Goal: Task Accomplishment & Management: Manage account settings

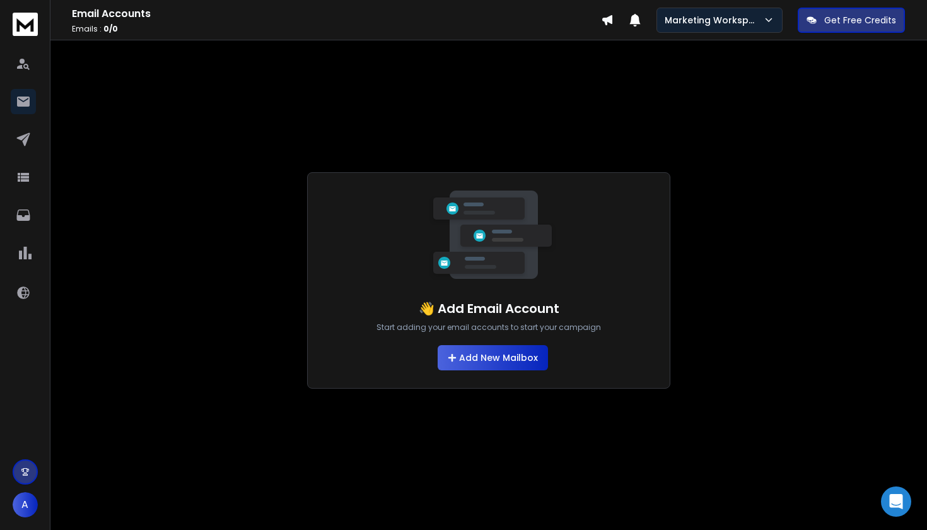
click at [728, 15] on p "Marketing Workspace" at bounding box center [714, 20] width 98 height 13
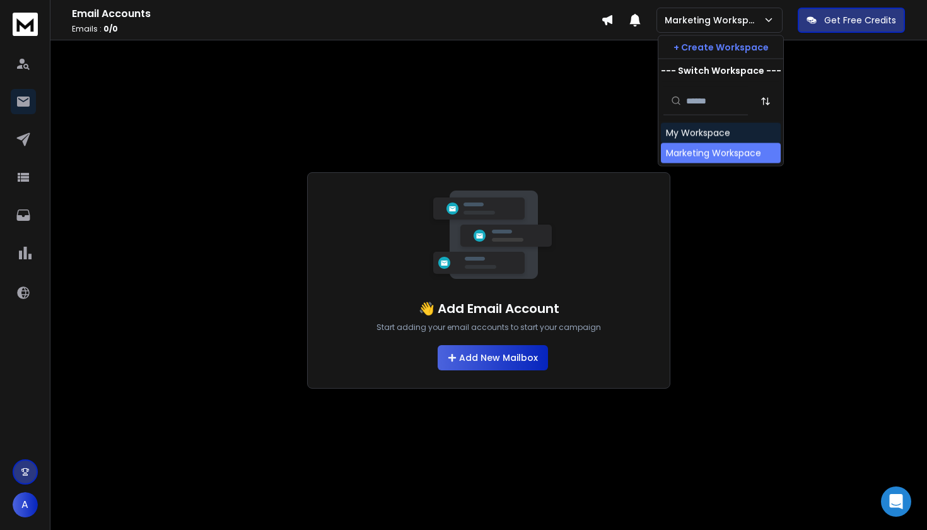
click at [704, 131] on div "My Workspace" at bounding box center [698, 133] width 64 height 13
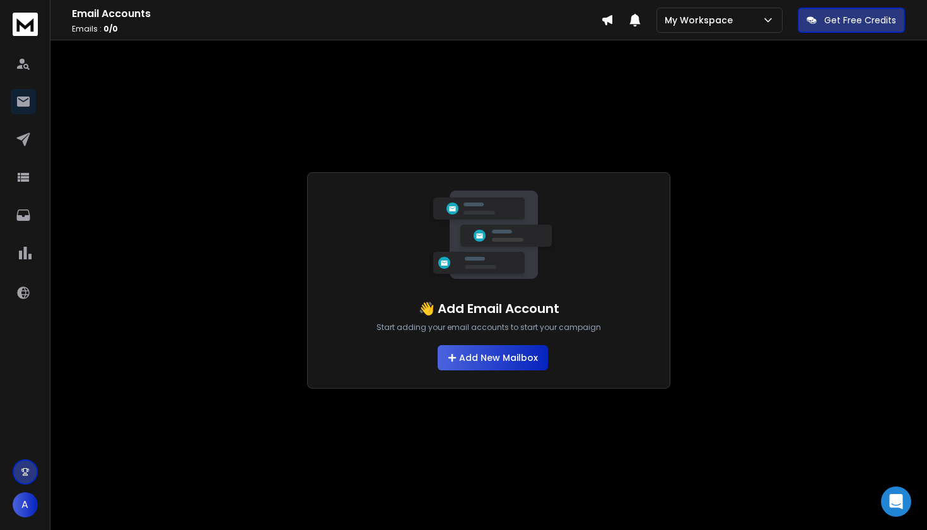
click at [27, 22] on img at bounding box center [25, 24] width 25 height 23
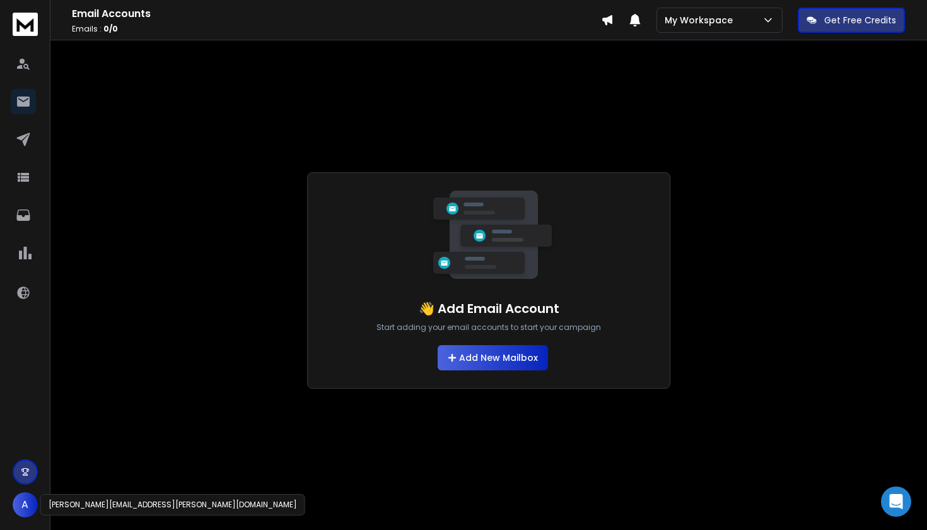
click at [21, 505] on span "A" at bounding box center [25, 504] width 25 height 25
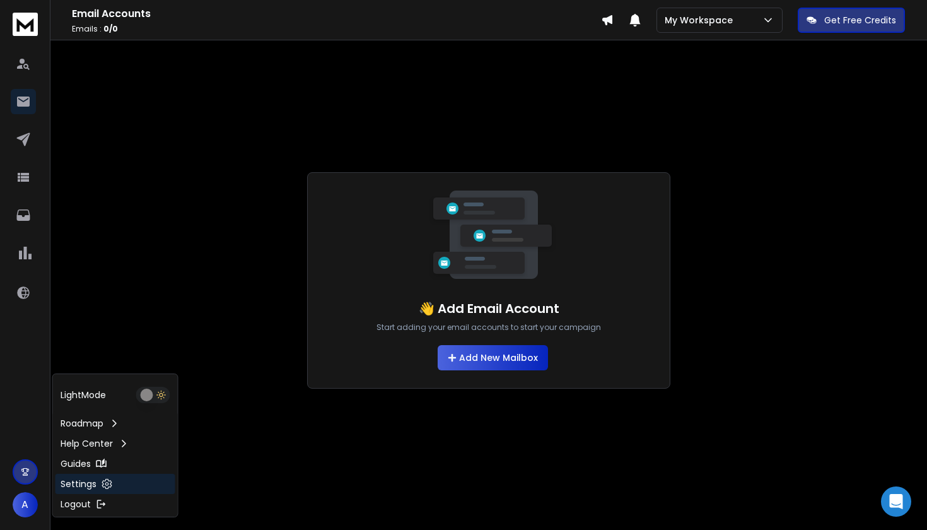
click at [79, 485] on p "Settings" at bounding box center [79, 483] width 36 height 13
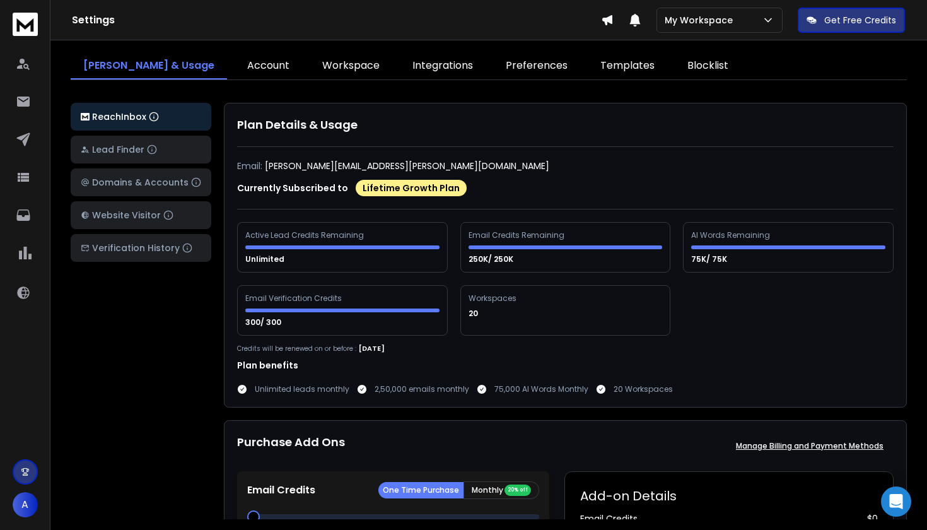
click at [310, 69] on link "Workspace" at bounding box center [351, 66] width 83 height 26
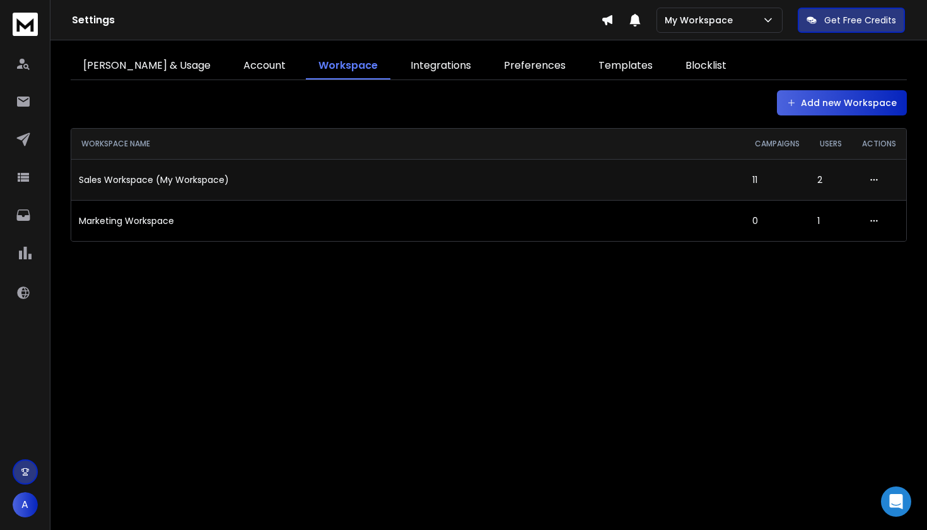
click at [818, 180] on td "2" at bounding box center [831, 179] width 42 height 41
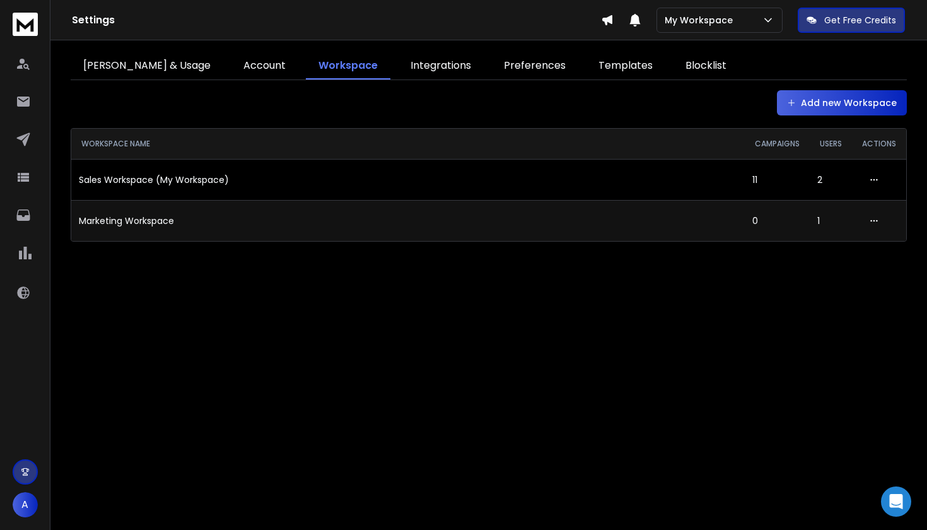
click at [282, 220] on td "Marketing Workspace" at bounding box center [407, 220] width 673 height 41
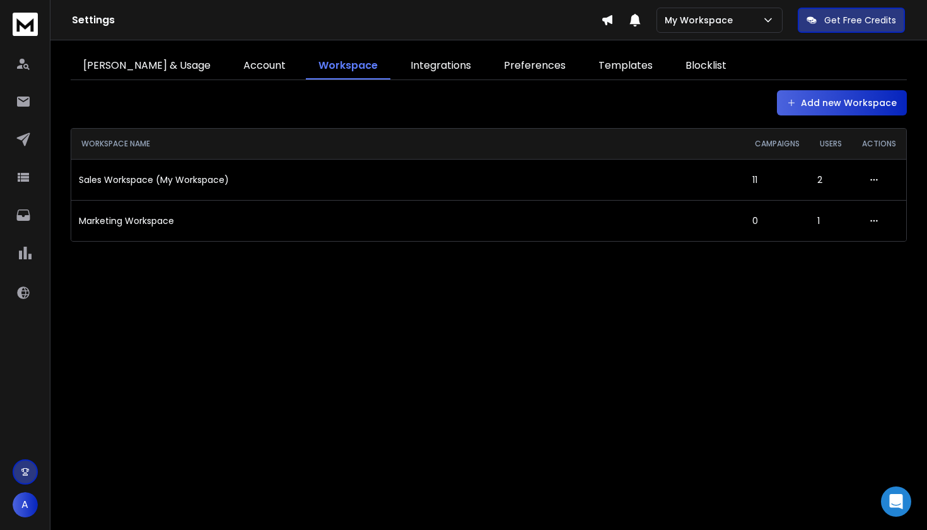
click at [84, 19] on h1 "Settings" at bounding box center [336, 20] width 529 height 15
click at [28, 22] on img at bounding box center [25, 24] width 25 height 23
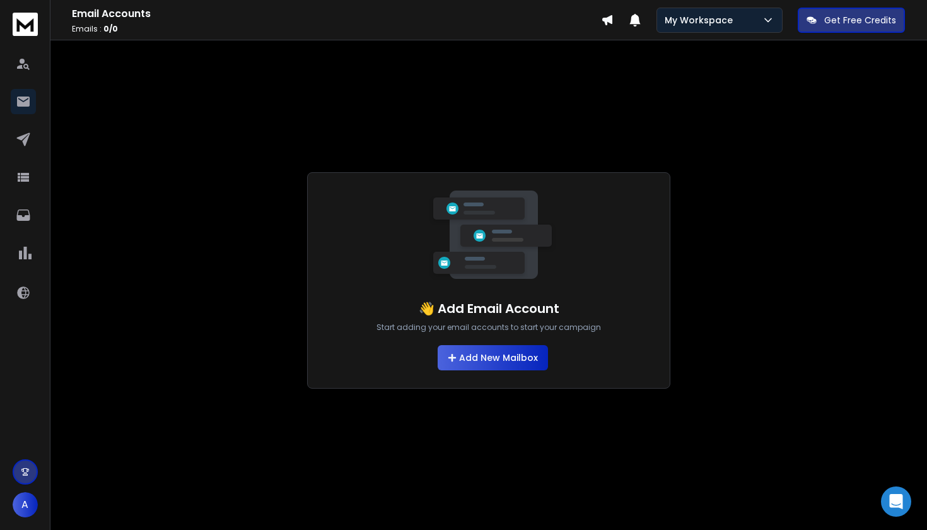
click at [708, 16] on p "My Workspace" at bounding box center [701, 20] width 73 height 13
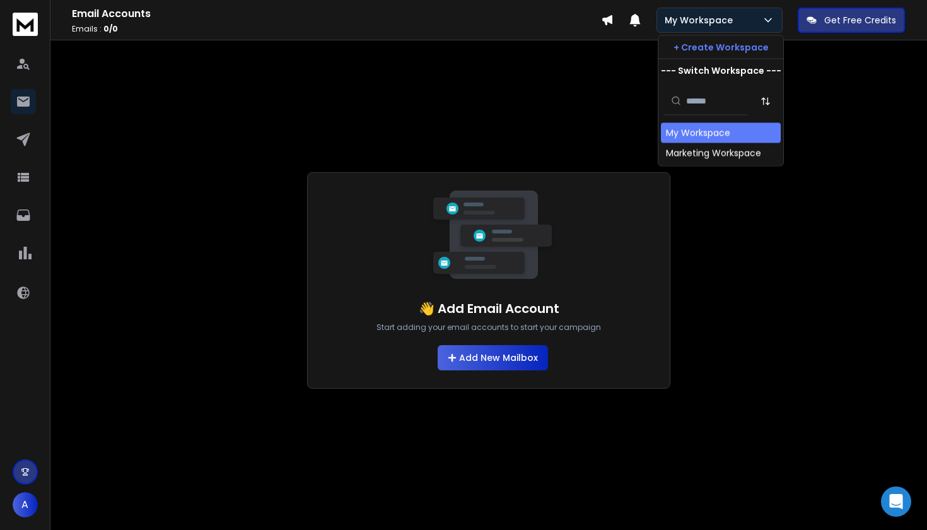
click at [708, 16] on p "My Workspace" at bounding box center [701, 20] width 73 height 13
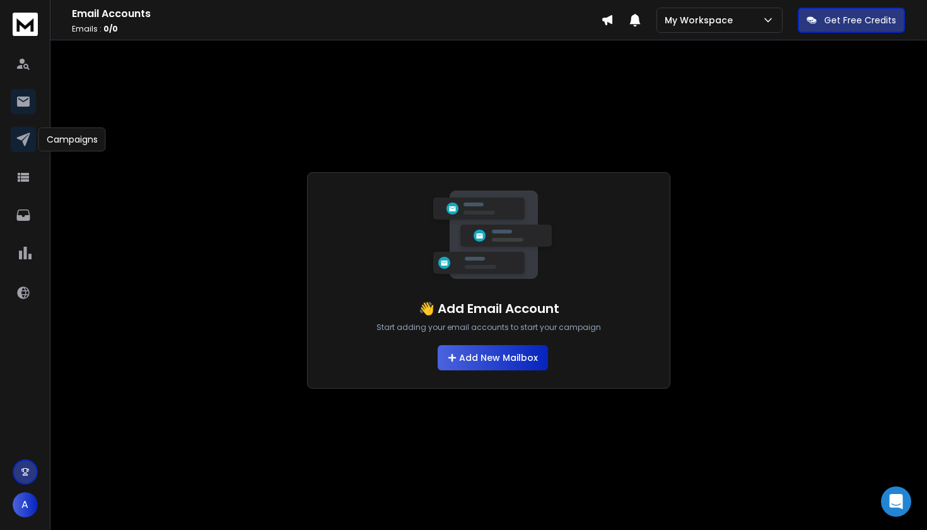
click at [26, 139] on icon at bounding box center [22, 138] width 13 height 13
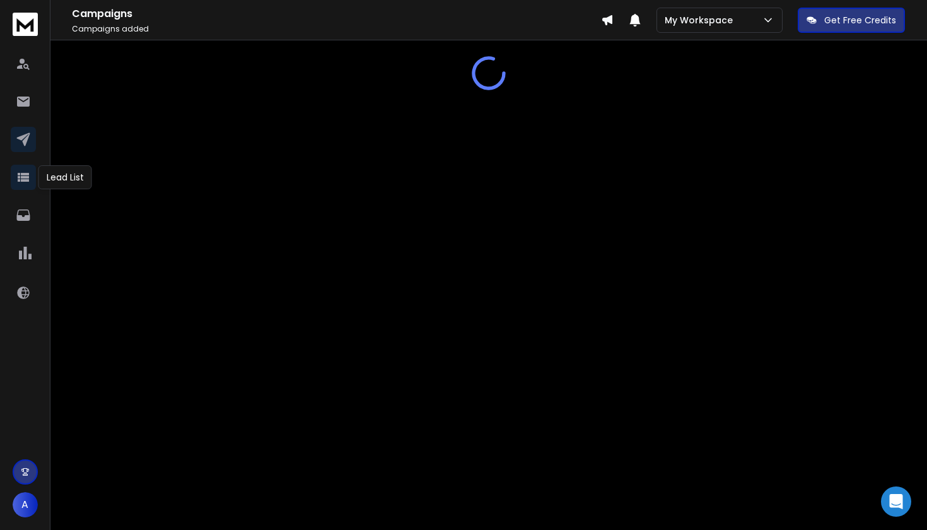
click at [26, 176] on icon at bounding box center [23, 177] width 11 height 9
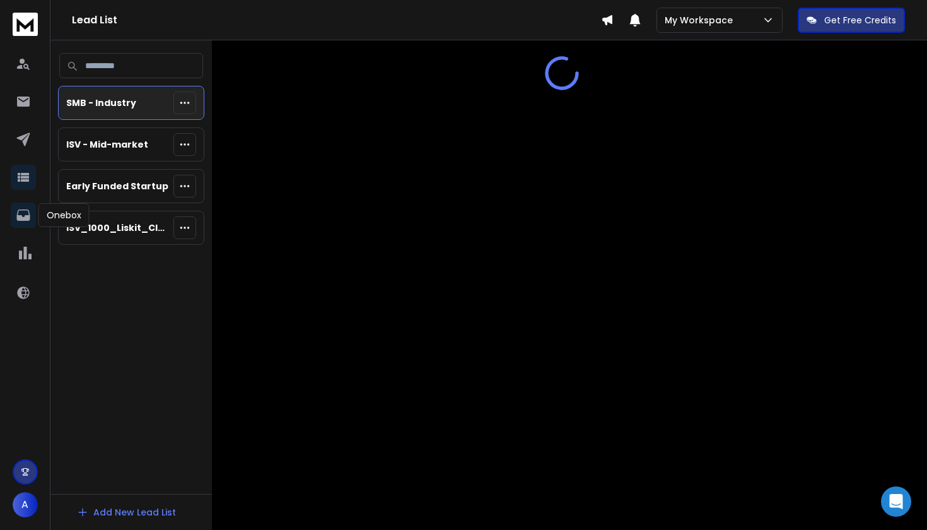
click at [25, 219] on icon at bounding box center [22, 214] width 13 height 11
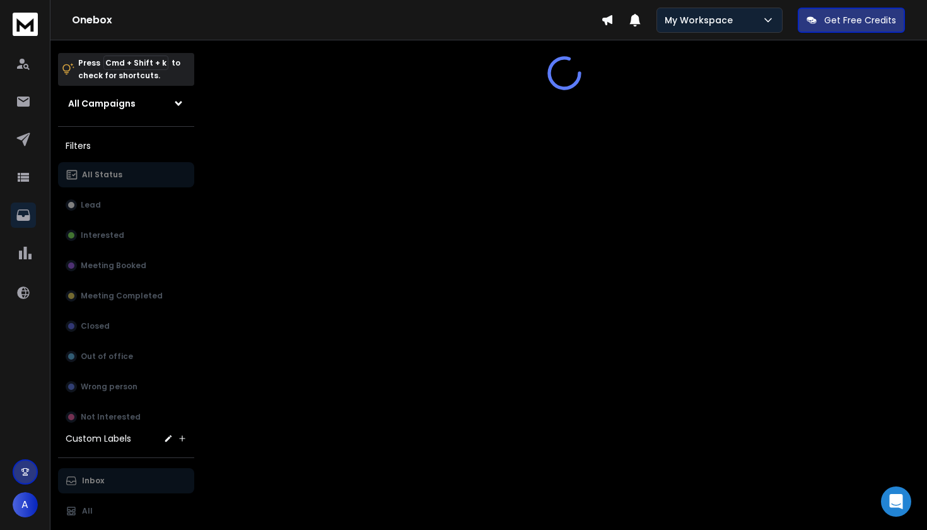
click at [680, 21] on p "My Workspace" at bounding box center [701, 20] width 73 height 13
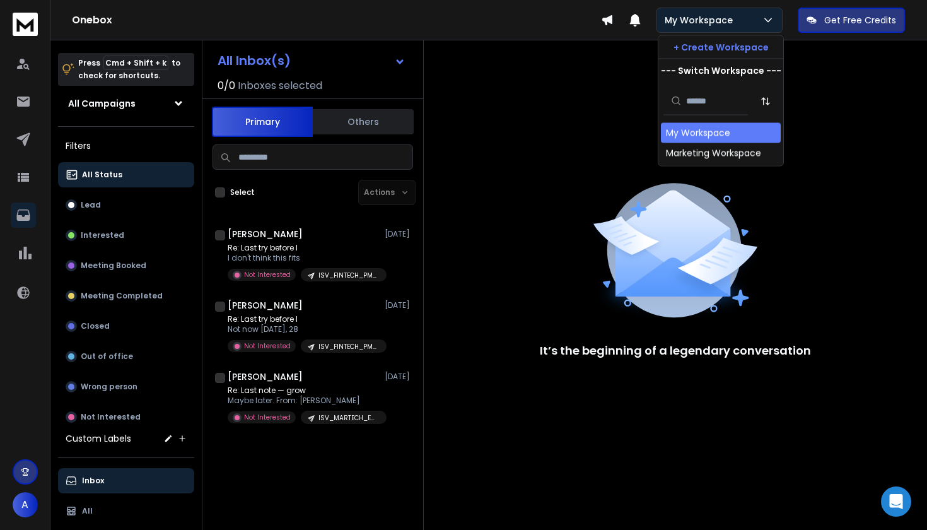
click at [680, 21] on p "My Workspace" at bounding box center [701, 20] width 73 height 13
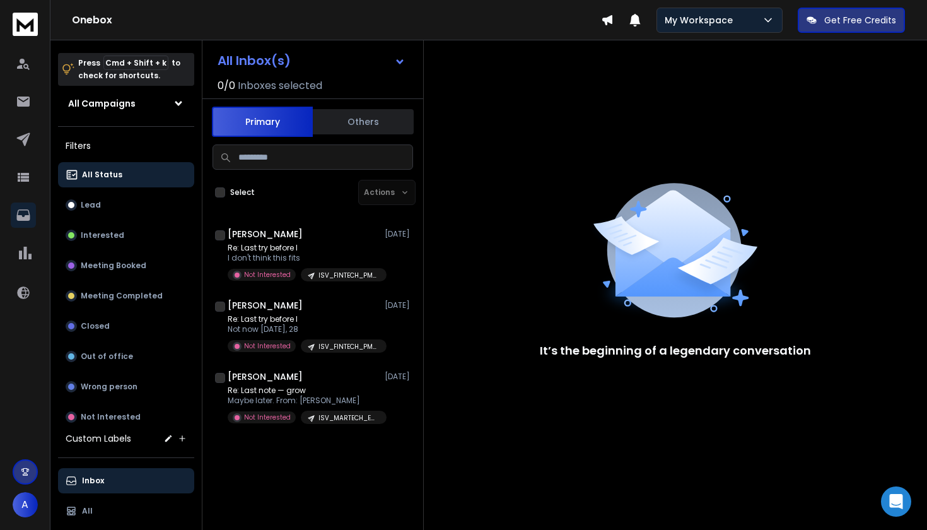
click at [680, 21] on p "My Workspace" at bounding box center [701, 20] width 73 height 13
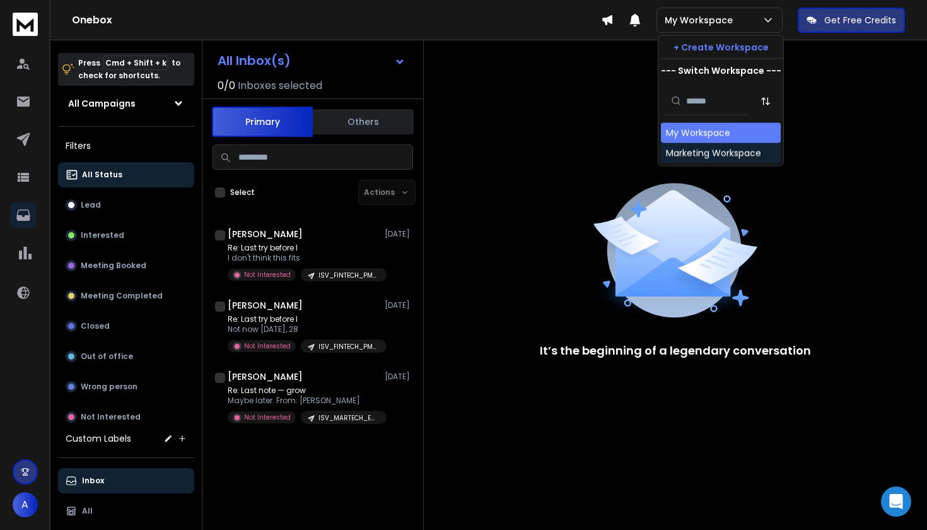
click at [692, 158] on div "Marketing Workspace" at bounding box center [713, 153] width 95 height 13
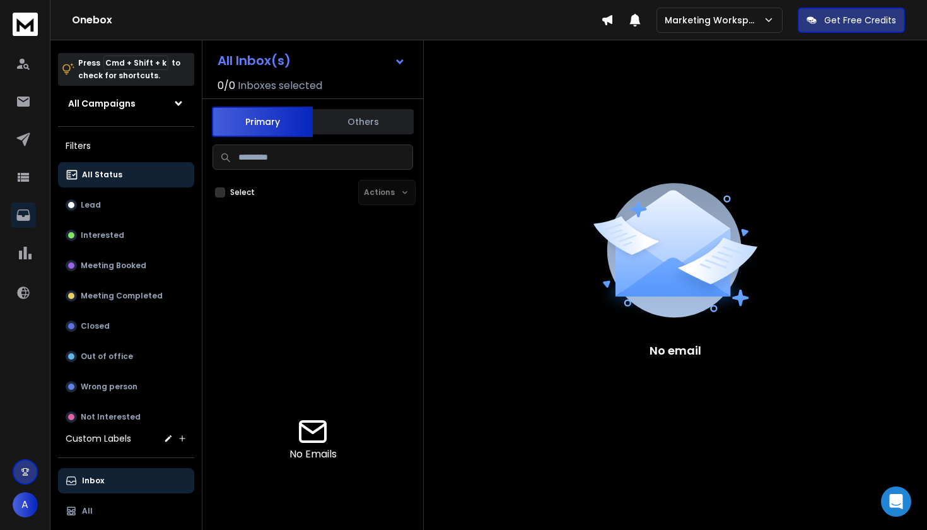
click at [24, 31] on img at bounding box center [25, 24] width 25 height 23
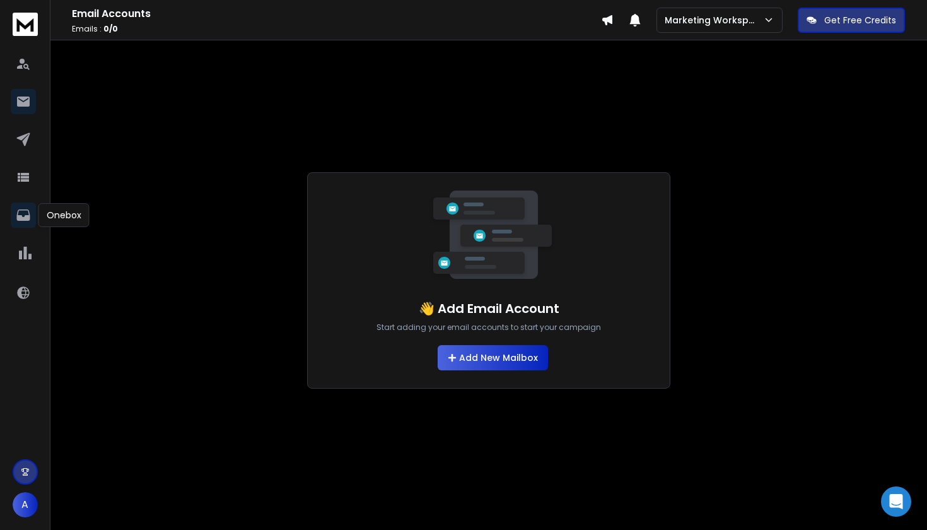
click at [29, 213] on icon at bounding box center [22, 214] width 13 height 11
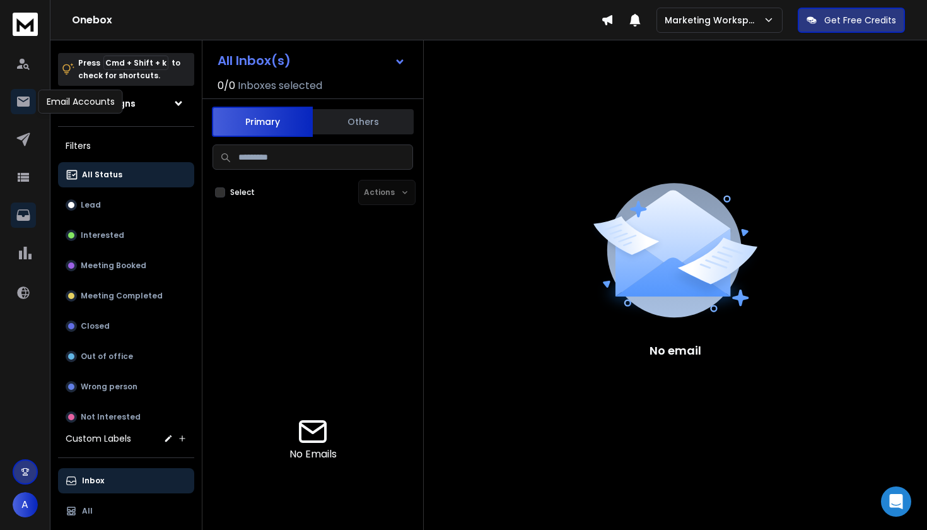
click at [21, 107] on icon at bounding box center [23, 101] width 15 height 15
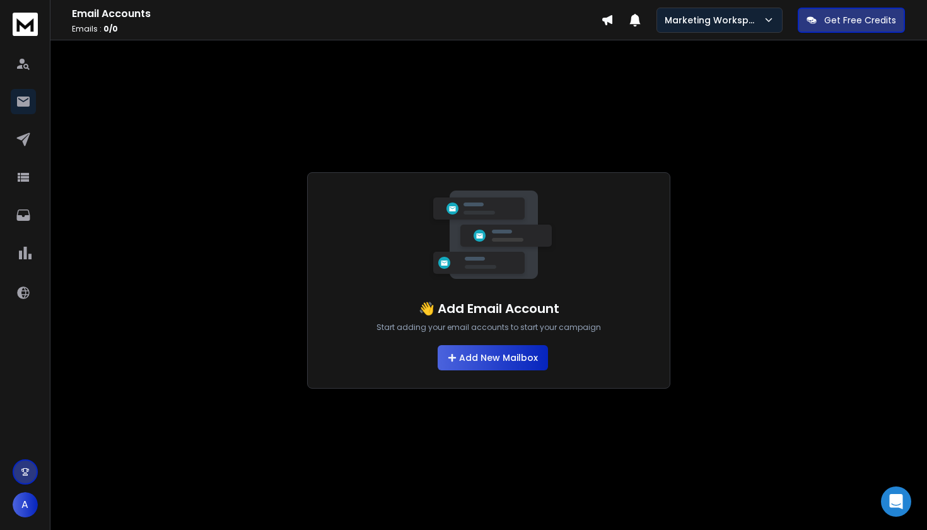
click at [700, 22] on p "Marketing Workspace" at bounding box center [714, 20] width 98 height 13
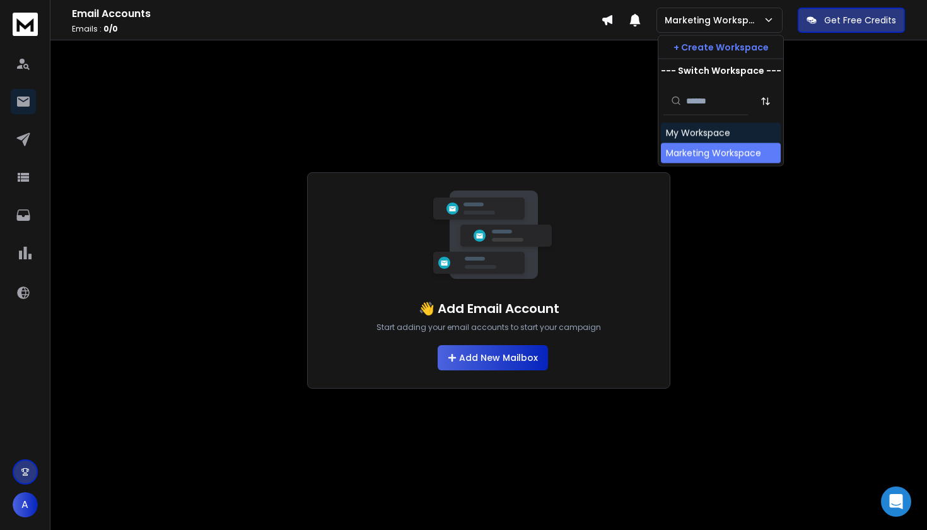
click at [700, 131] on div "My Workspace" at bounding box center [698, 133] width 64 height 13
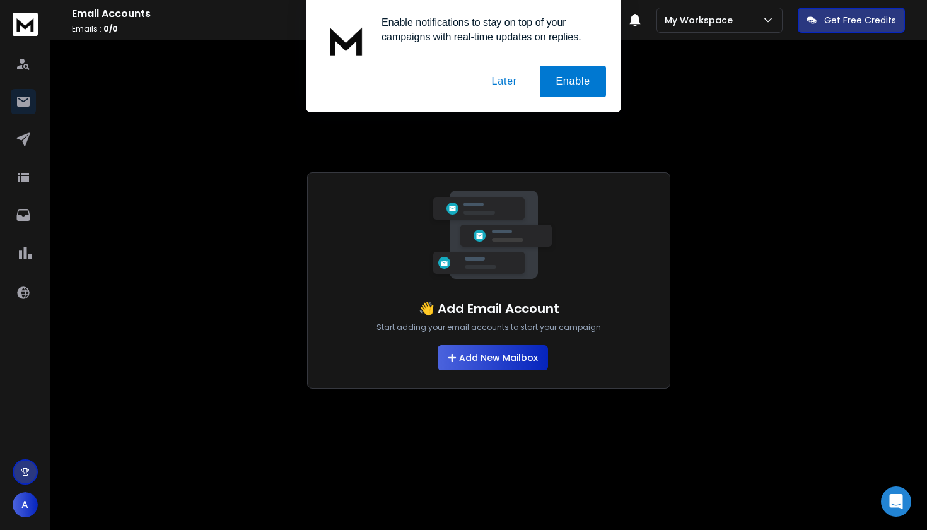
click at [504, 82] on button "Later" at bounding box center [503, 82] width 57 height 32
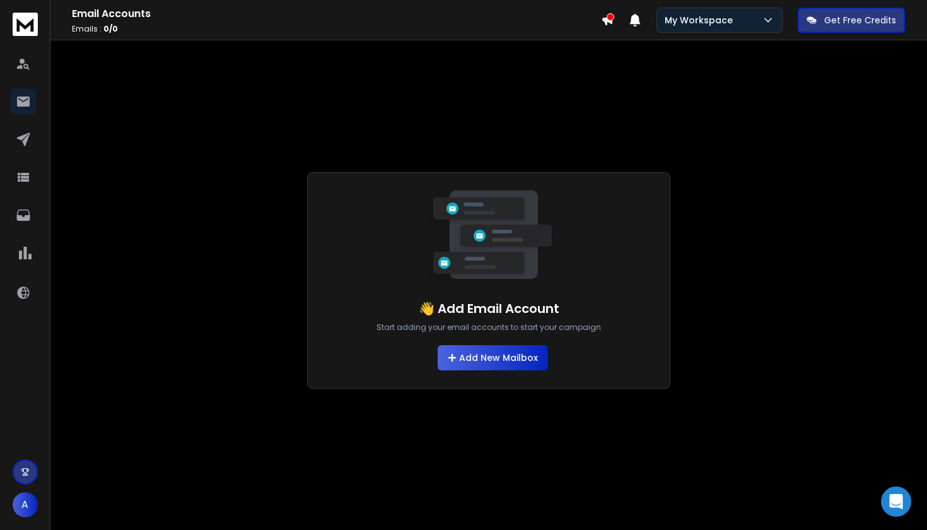
click at [702, 20] on p "My Workspace" at bounding box center [701, 20] width 73 height 13
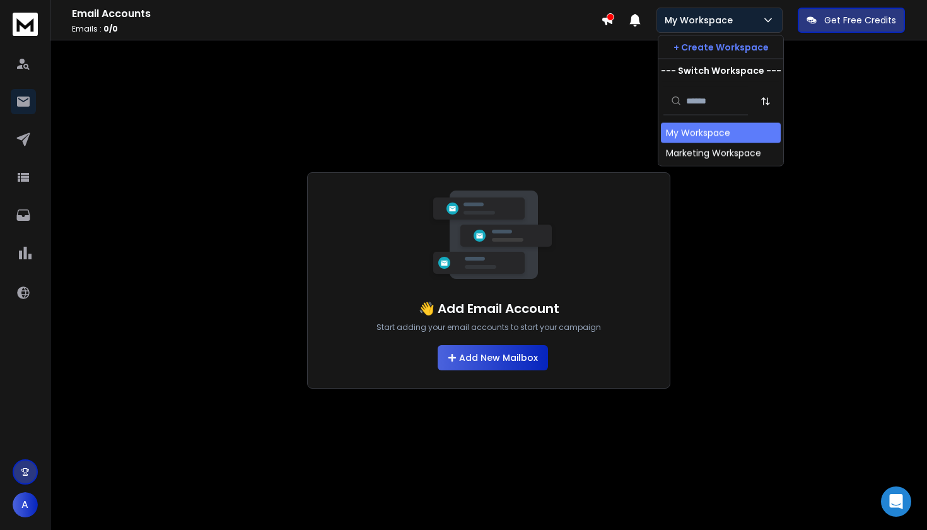
click at [702, 20] on p "My Workspace" at bounding box center [701, 20] width 73 height 13
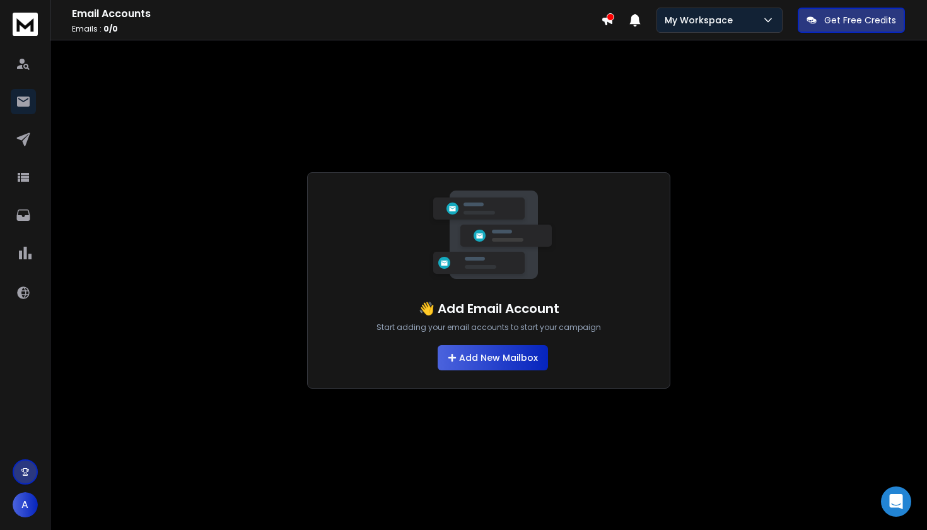
click at [702, 20] on p "My Workspace" at bounding box center [701, 20] width 73 height 13
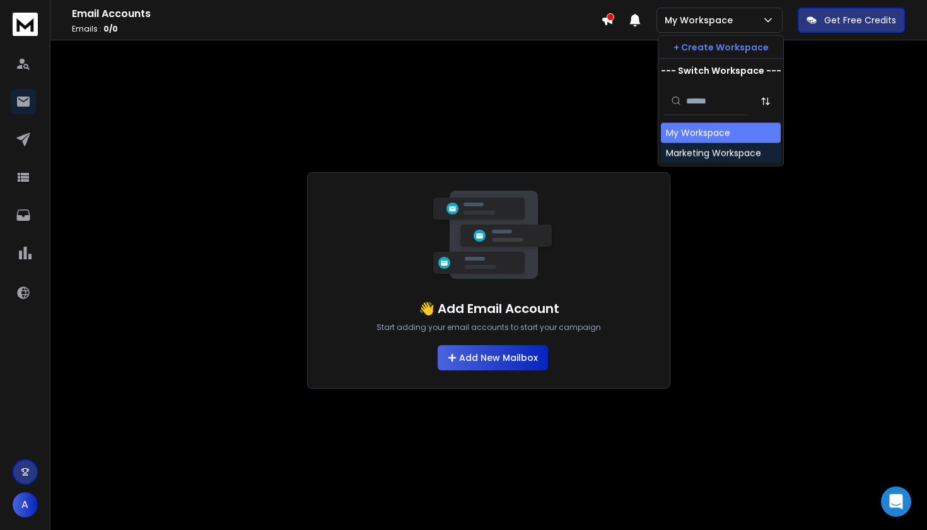
click at [703, 160] on div "Marketing Workspace" at bounding box center [721, 153] width 120 height 20
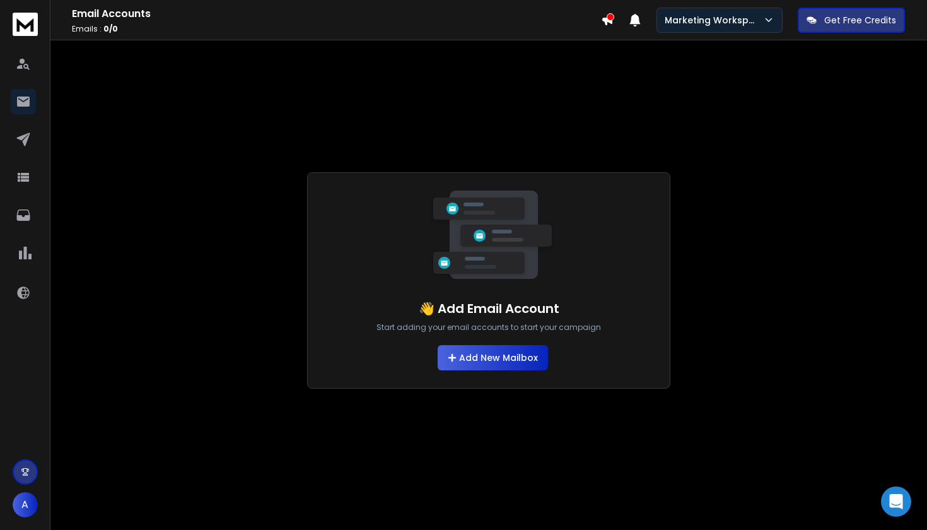
click at [693, 18] on p "Marketing Workspace" at bounding box center [714, 20] width 98 height 13
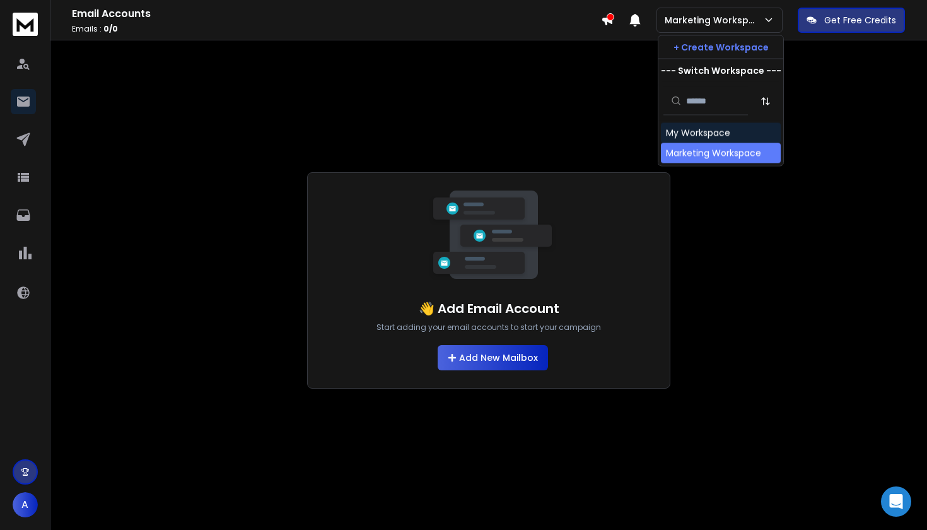
click at [696, 103] on input "text" at bounding box center [713, 101] width 54 height 28
click at [28, 139] on icon at bounding box center [23, 139] width 15 height 15
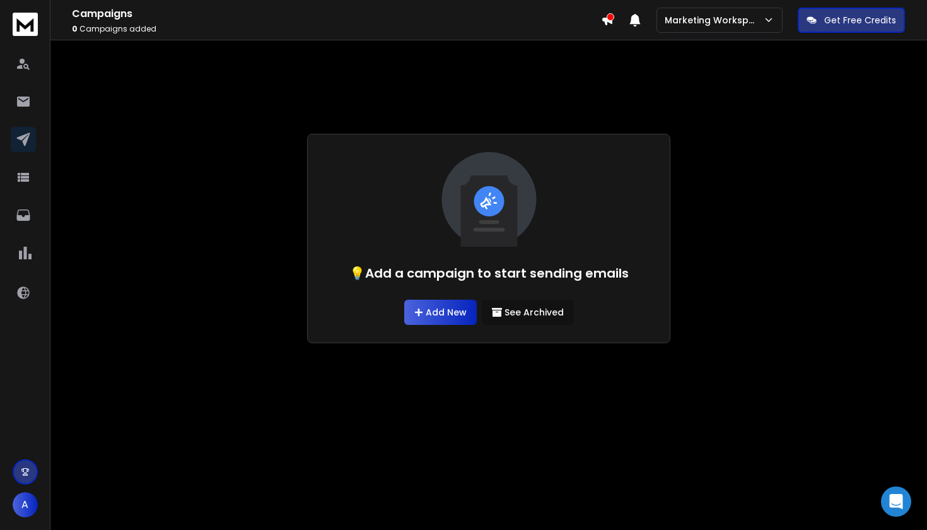
click at [29, 190] on div at bounding box center [25, 180] width 29 height 30
click at [22, 175] on icon at bounding box center [23, 177] width 11 height 9
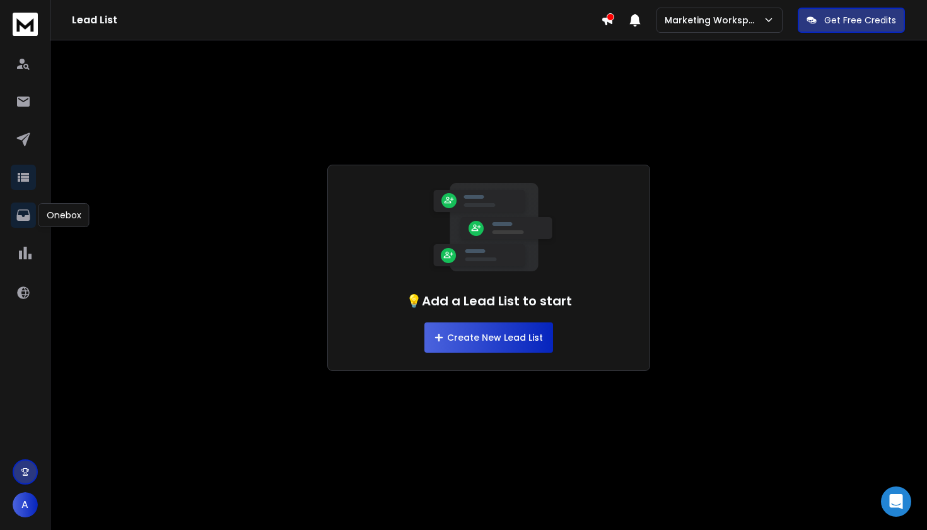
click at [25, 225] on link at bounding box center [23, 214] width 25 height 25
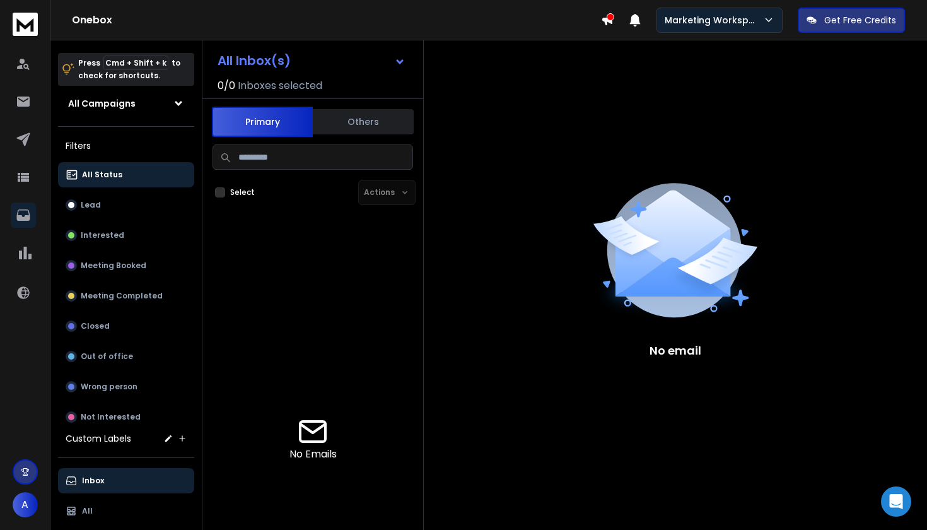
click at [732, 18] on p "Marketing Workspace" at bounding box center [714, 20] width 98 height 13
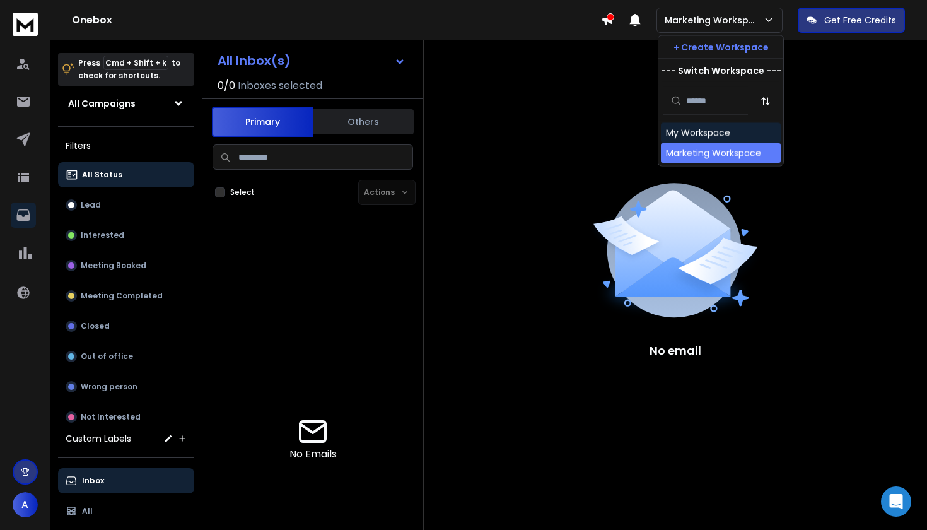
click at [701, 132] on div "My Workspace" at bounding box center [698, 133] width 64 height 13
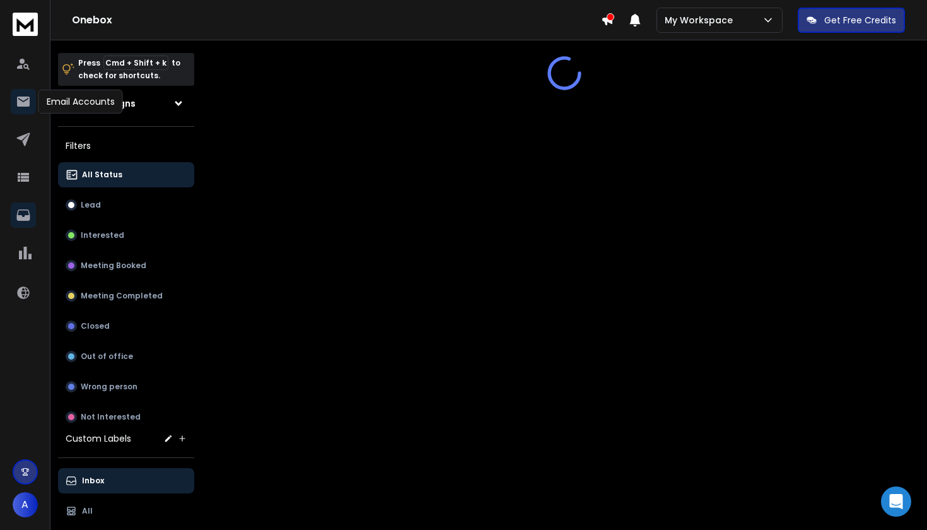
click at [23, 103] on icon at bounding box center [23, 101] width 13 height 10
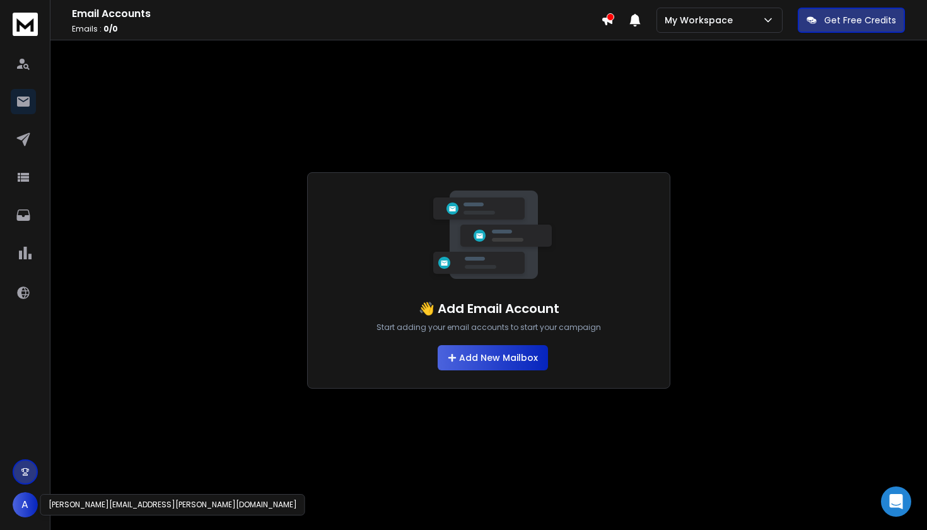
click at [30, 499] on span "A" at bounding box center [25, 504] width 25 height 25
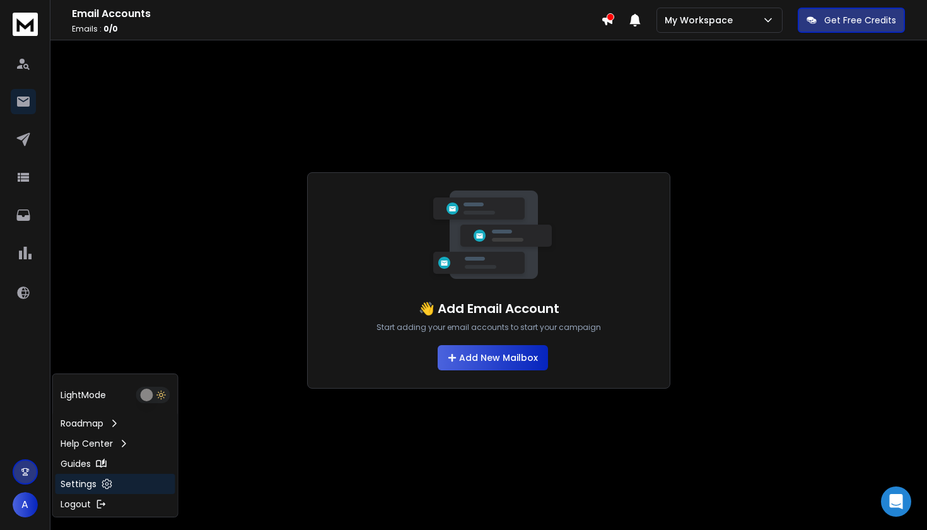
click at [84, 482] on p "Settings" at bounding box center [79, 483] width 36 height 13
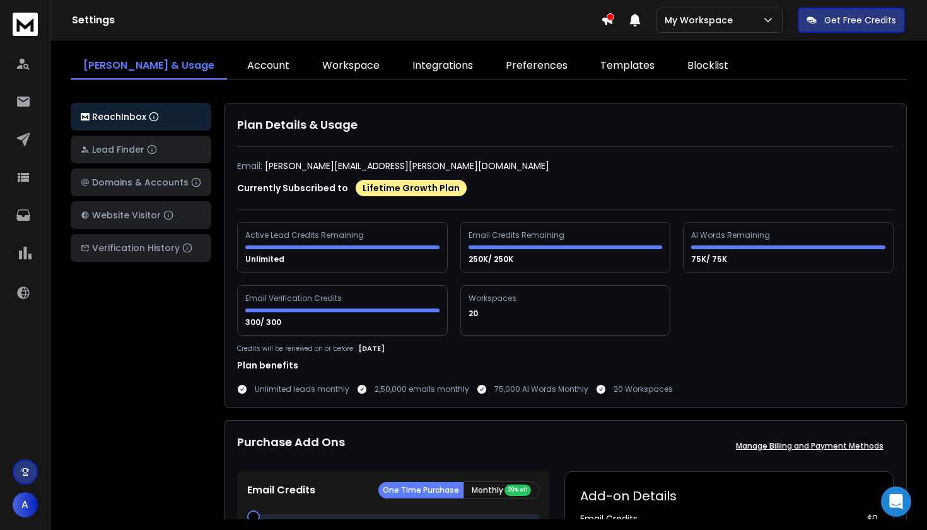
click at [315, 65] on link "Workspace" at bounding box center [351, 66] width 83 height 26
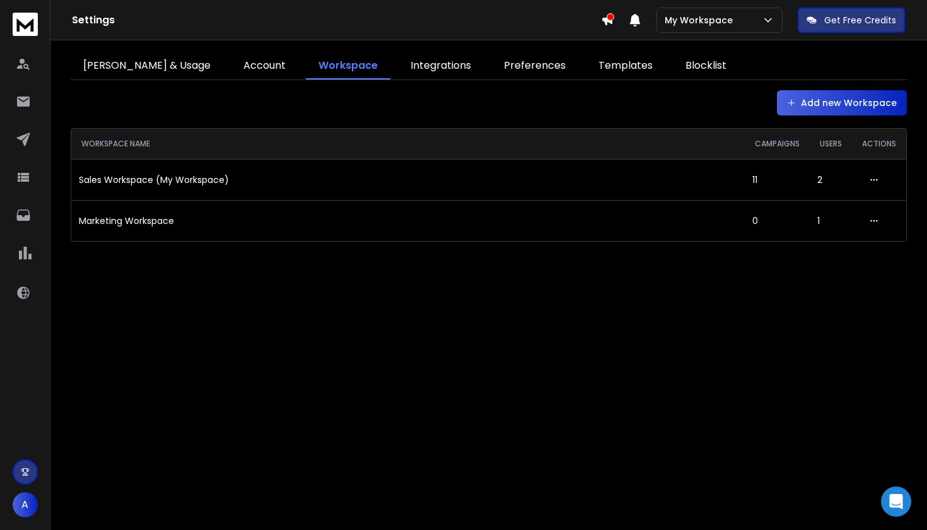
click at [398, 65] on link "Integrations" at bounding box center [441, 66] width 86 height 26
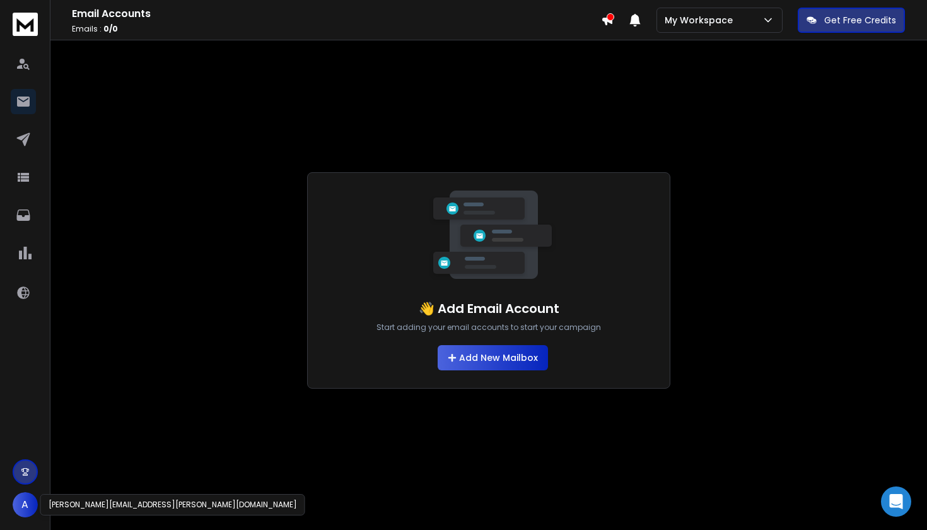
click at [29, 500] on span "A" at bounding box center [25, 504] width 25 height 25
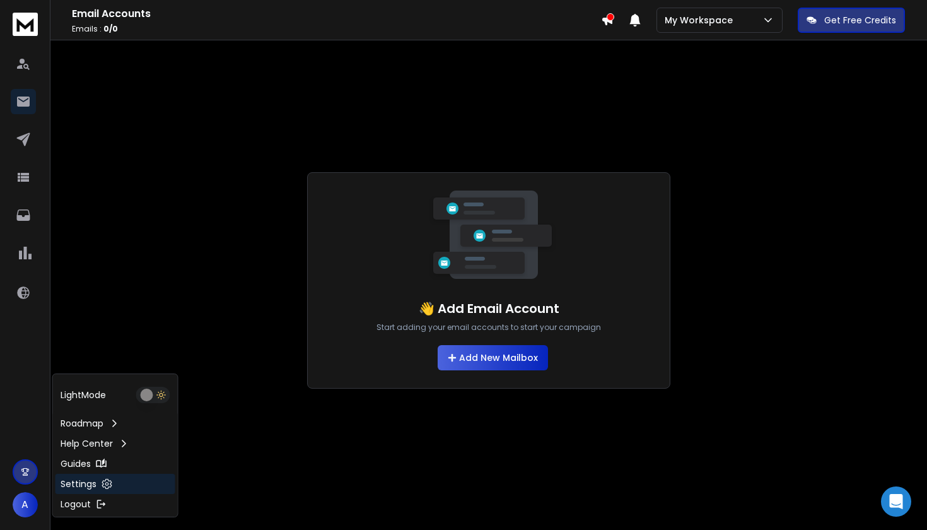
click at [80, 477] on p "Settings" at bounding box center [79, 483] width 36 height 13
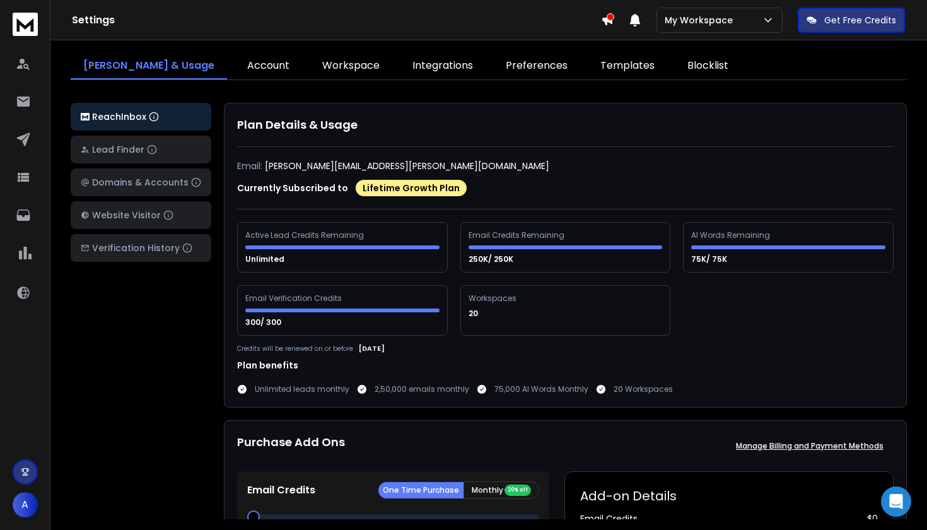
click at [310, 68] on link "Workspace" at bounding box center [351, 66] width 83 height 26
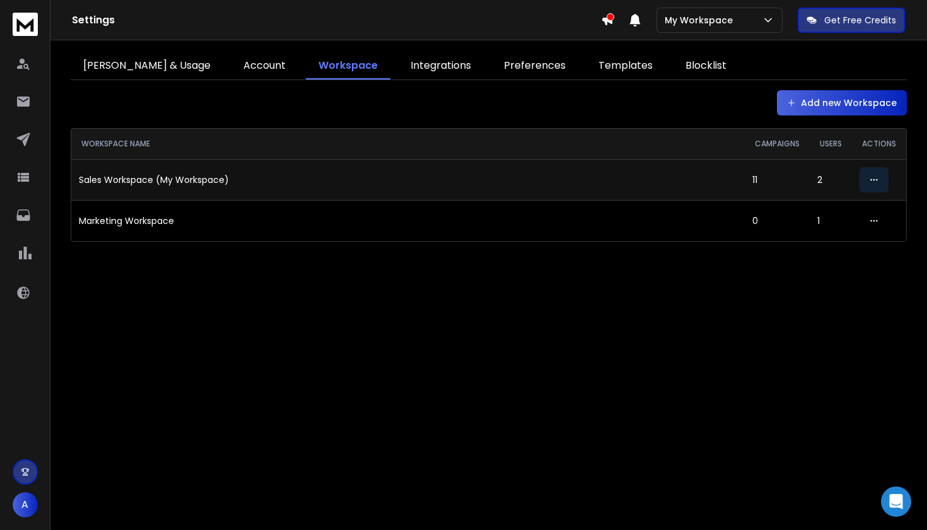
click at [873, 178] on icon "button" at bounding box center [873, 179] width 9 height 9
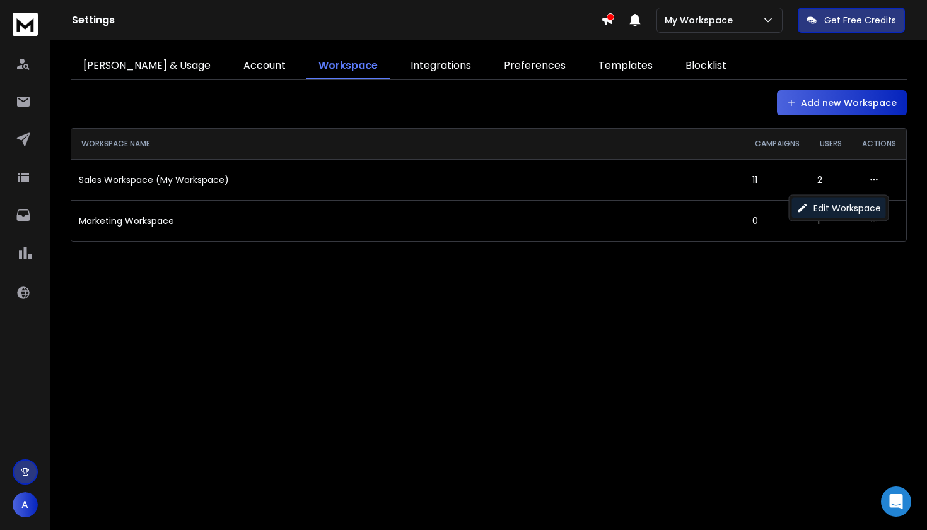
click at [849, 207] on p "Edit Workspace" at bounding box center [846, 208] width 67 height 13
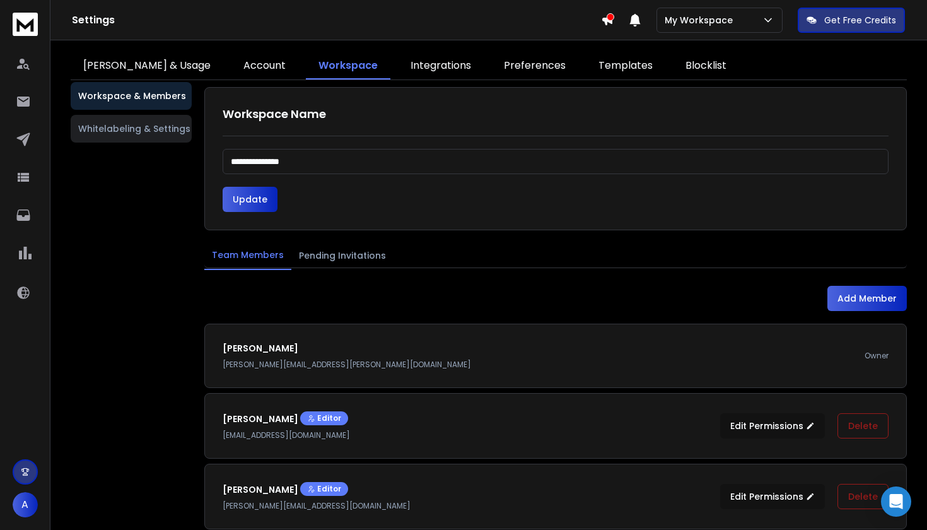
scroll to position [53, 0]
